Goal: Information Seeking & Learning: Check status

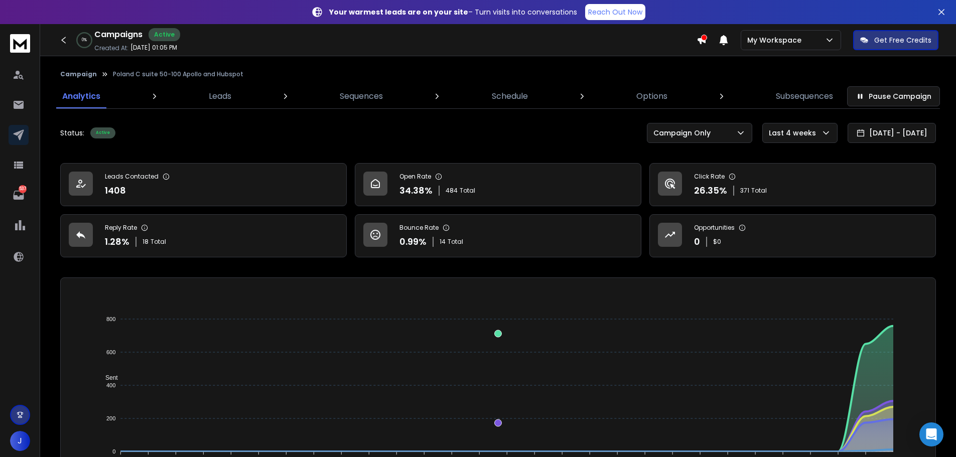
click at [702, 187] on p "26.35 %" at bounding box center [710, 191] width 33 height 14
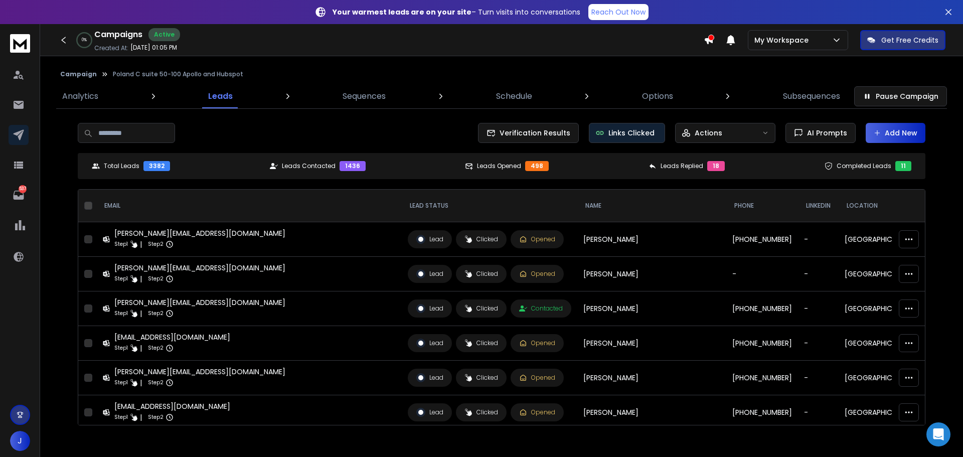
click at [642, 135] on p "Links Clicked" at bounding box center [631, 133] width 46 height 10
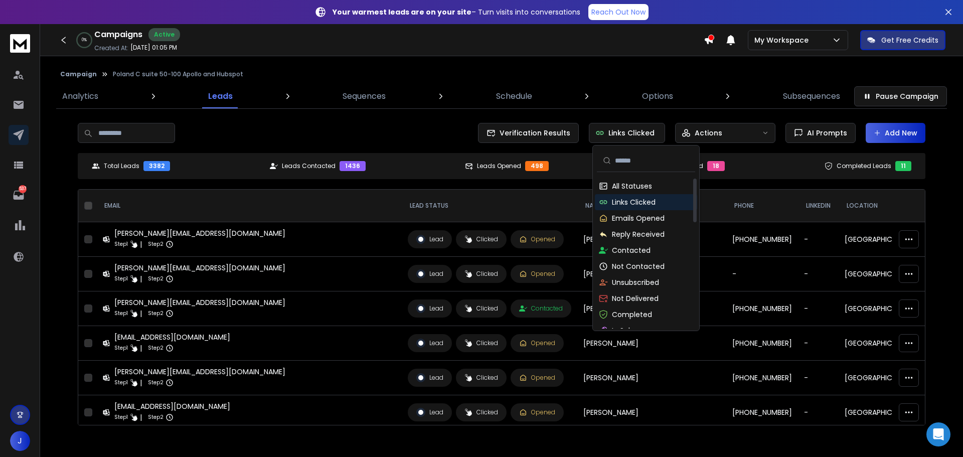
click at [633, 203] on p "Links Clicked" at bounding box center [634, 202] width 44 height 10
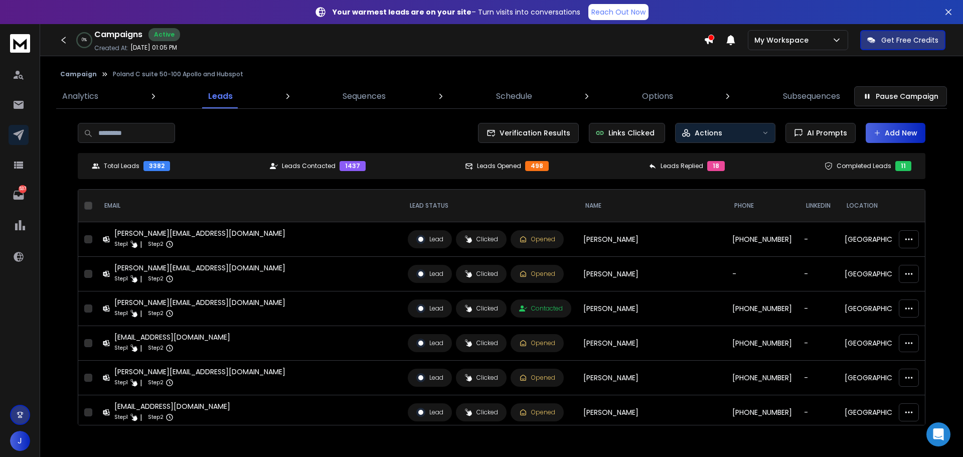
click at [755, 133] on div "Actions" at bounding box center [720, 133] width 76 height 10
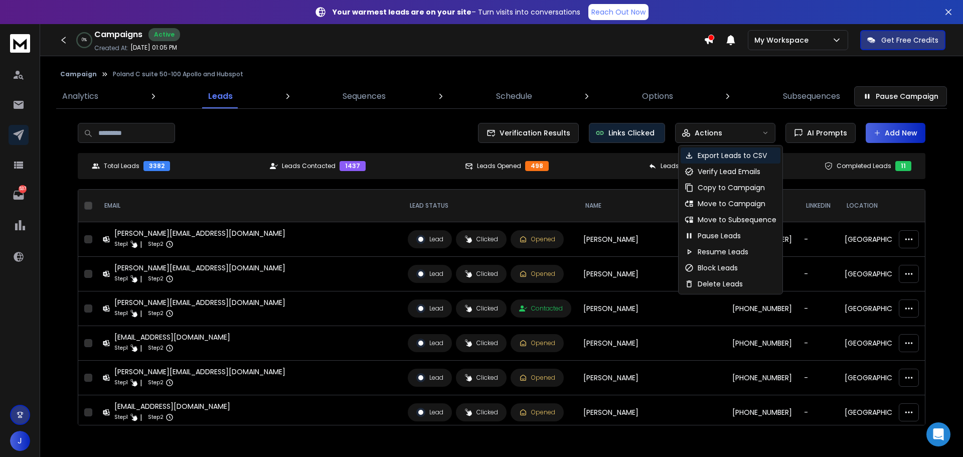
click at [641, 134] on p "Links Clicked" at bounding box center [631, 133] width 46 height 10
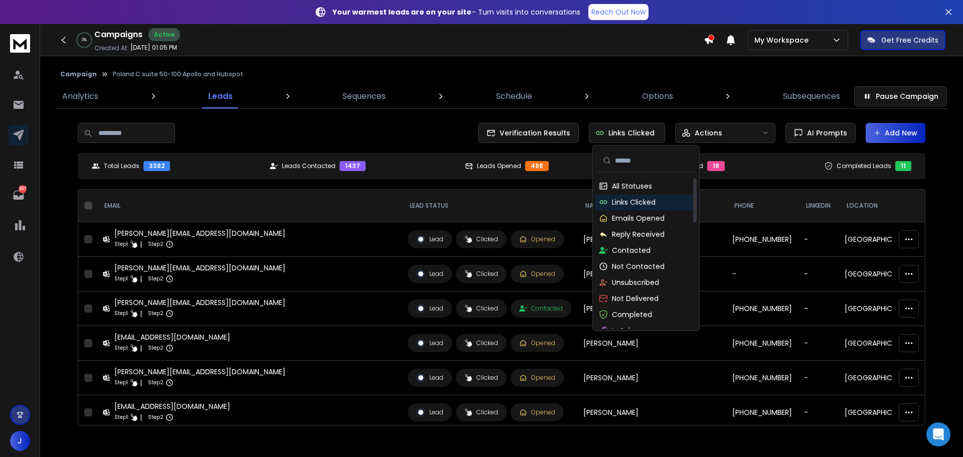
click at [624, 199] on p "Links Clicked" at bounding box center [634, 202] width 44 height 10
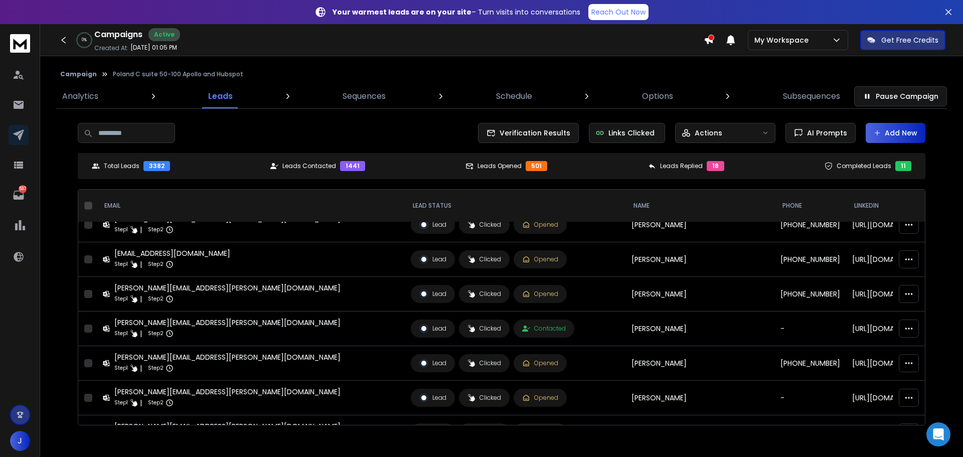
scroll to position [8465, 0]
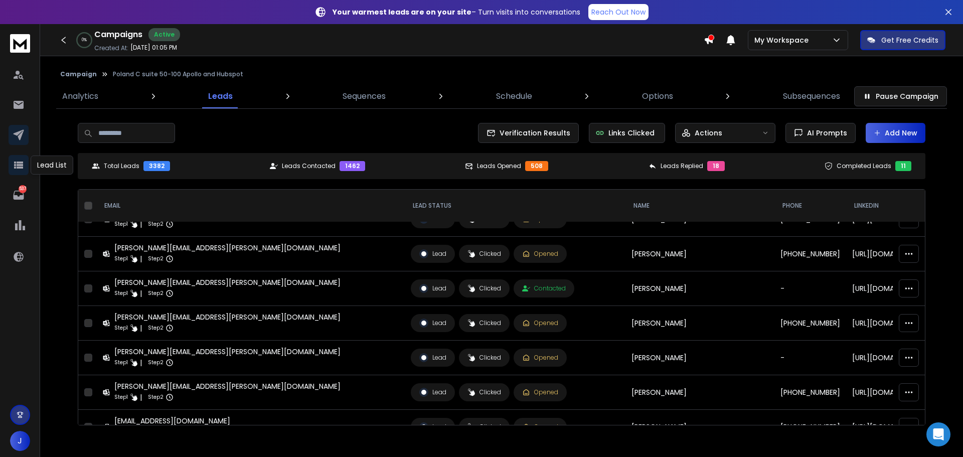
click at [16, 163] on icon at bounding box center [18, 165] width 9 height 7
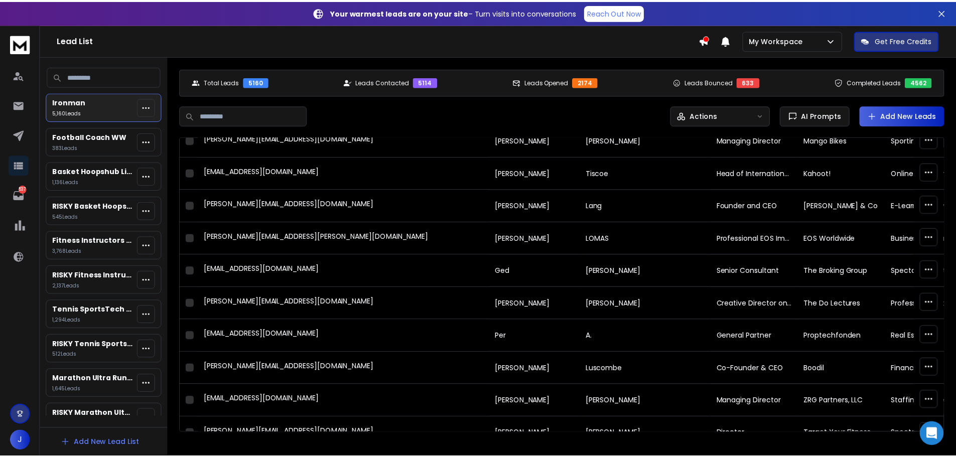
scroll to position [480, 0]
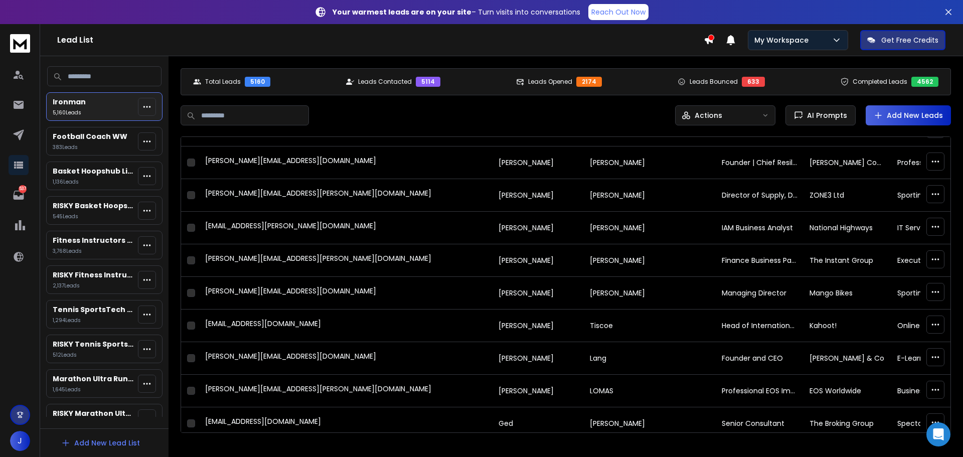
click at [816, 38] on div "My Workspace" at bounding box center [797, 40] width 87 height 10
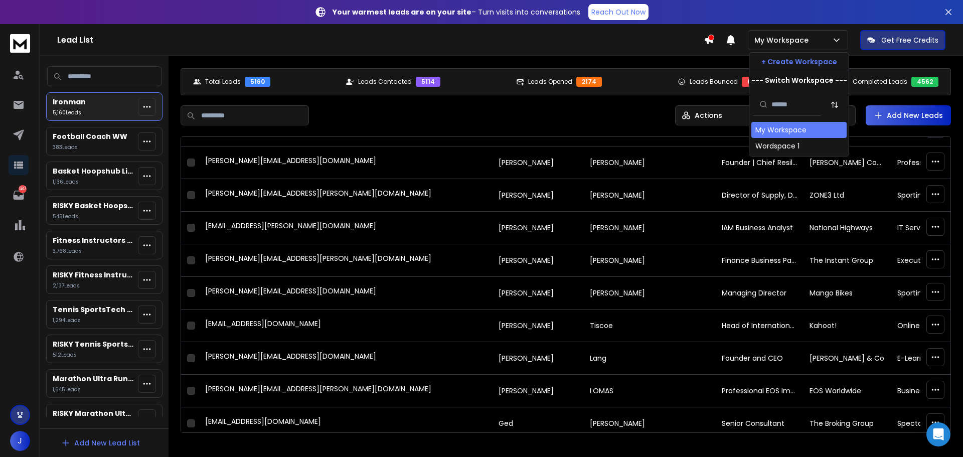
click at [166, 48] on div "Lead List My Workspace Get Free Credits" at bounding box center [481, 40] width 963 height 32
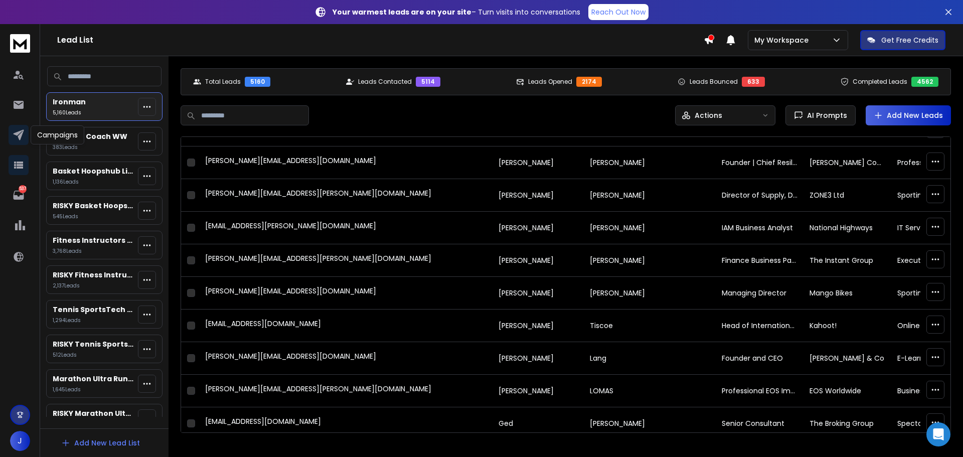
click at [18, 130] on icon at bounding box center [19, 135] width 12 height 12
